Goal: Navigation & Orientation: Find specific page/section

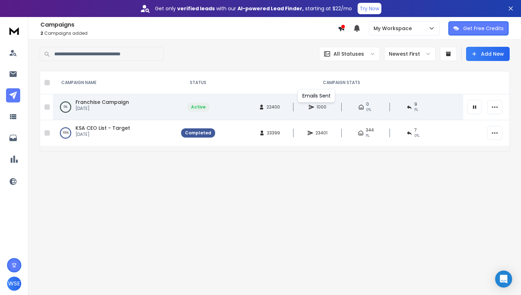
click at [315, 108] on div "1000" at bounding box center [316, 107] width 21 height 6
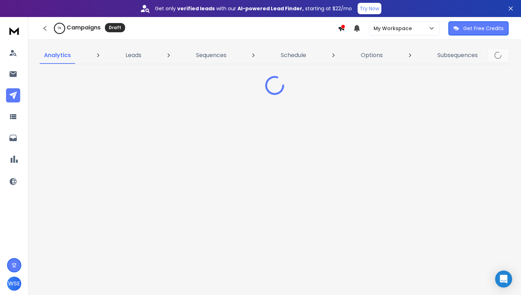
click at [13, 34] on img at bounding box center [14, 30] width 14 height 13
